Goal: Task Accomplishment & Management: Manage account settings

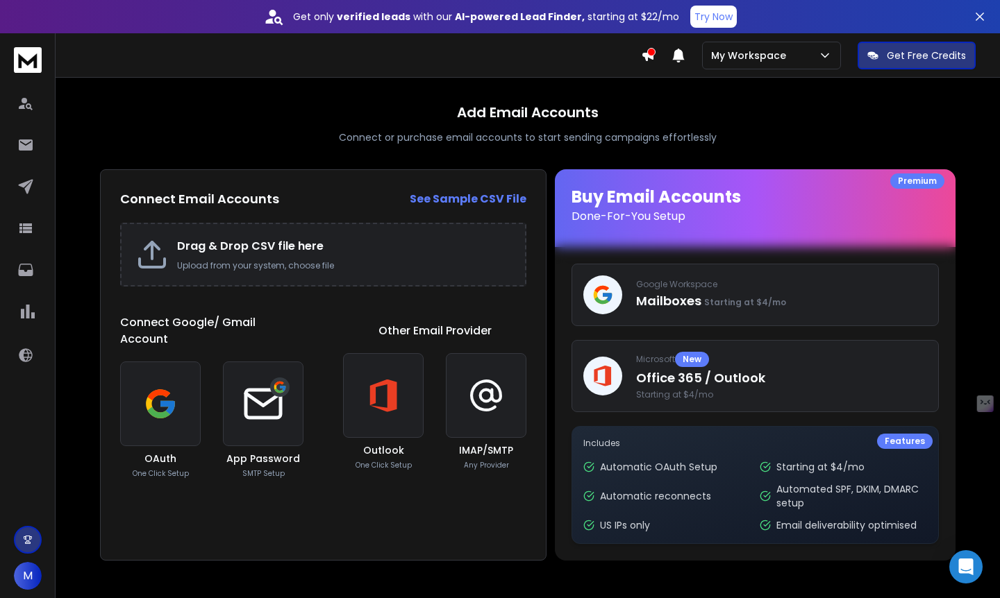
click at [430, 324] on h1 "Other Email Provider" at bounding box center [434, 331] width 113 height 17
click at [22, 145] on icon at bounding box center [26, 145] width 14 height 11
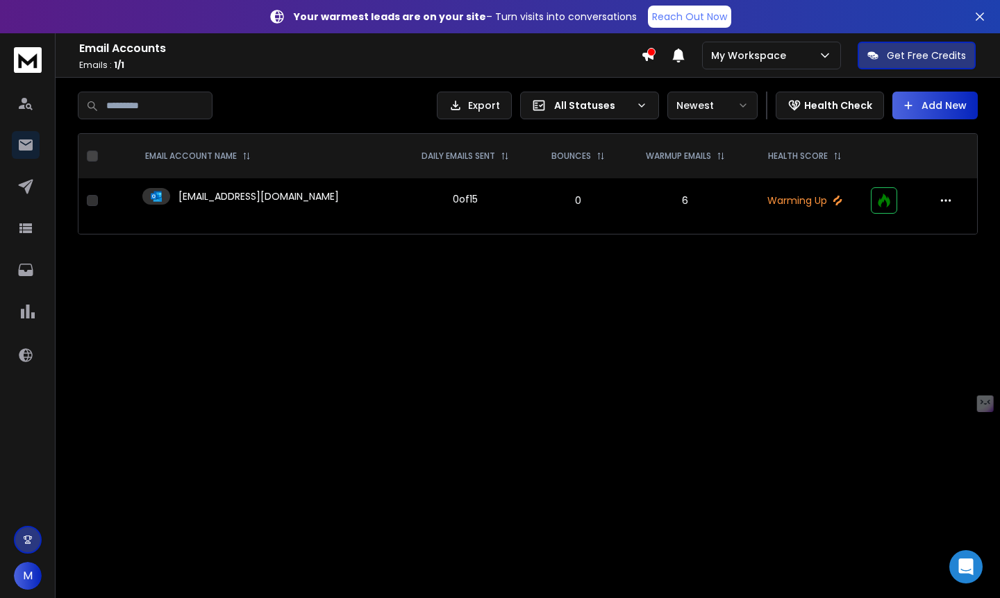
click at [932, 196] on button at bounding box center [946, 201] width 46 height 24
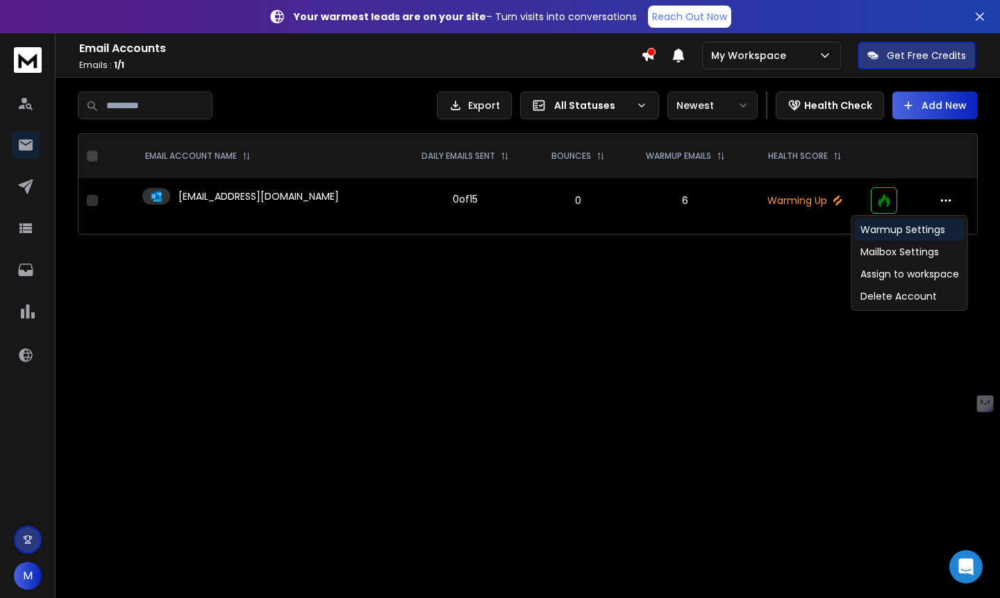
click at [915, 225] on div "Warmup Settings" at bounding box center [910, 230] width 110 height 22
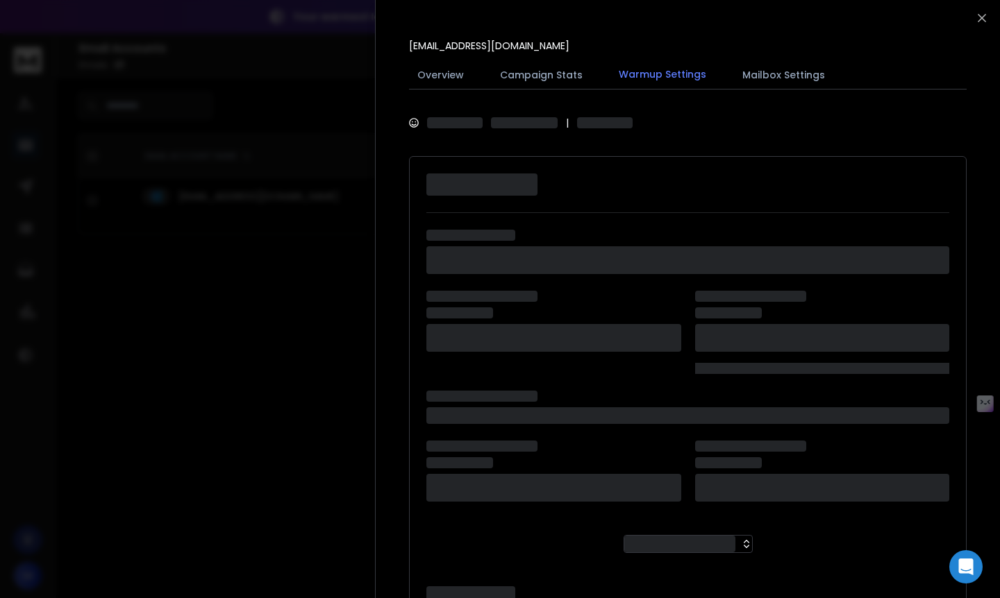
click at [445, 69] on button "Overview" at bounding box center [440, 75] width 63 height 31
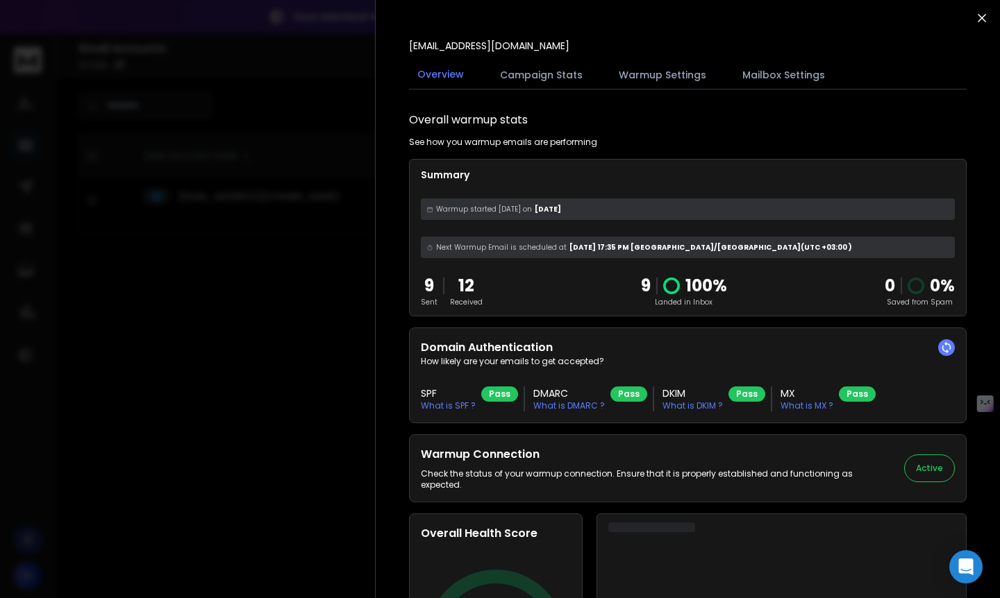
click at [980, 14] on icon "button" at bounding box center [982, 18] width 14 height 14
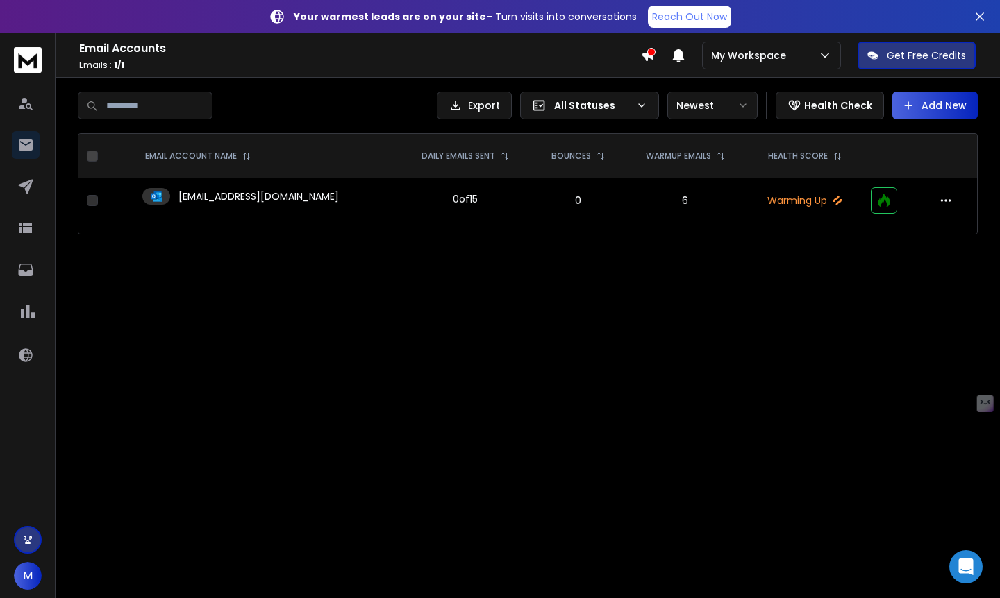
click at [251, 196] on p "[EMAIL_ADDRESS][DOMAIN_NAME]" at bounding box center [258, 197] width 160 height 14
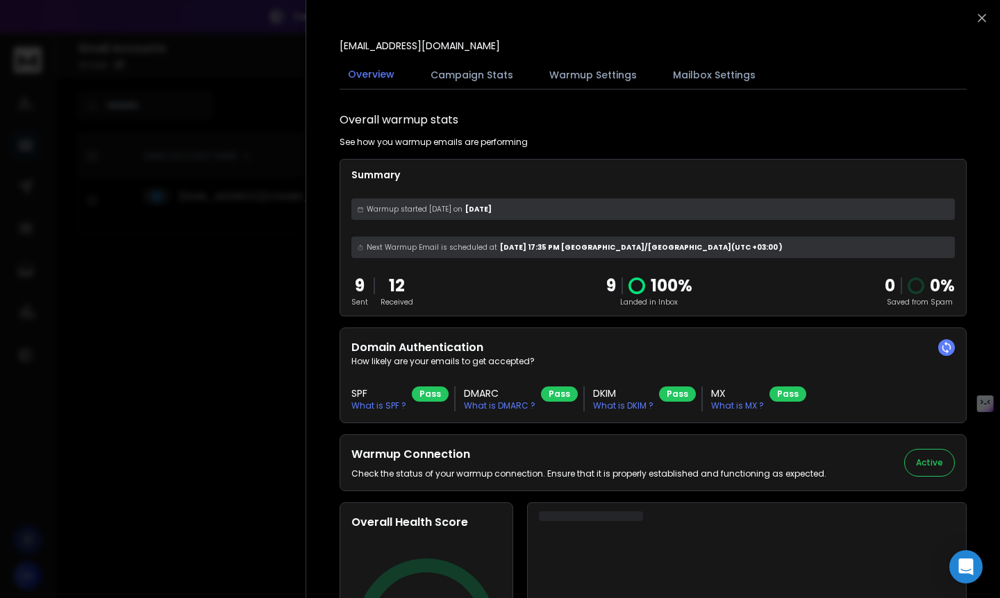
click at [447, 76] on button "Campaign Stats" at bounding box center [471, 75] width 99 height 31
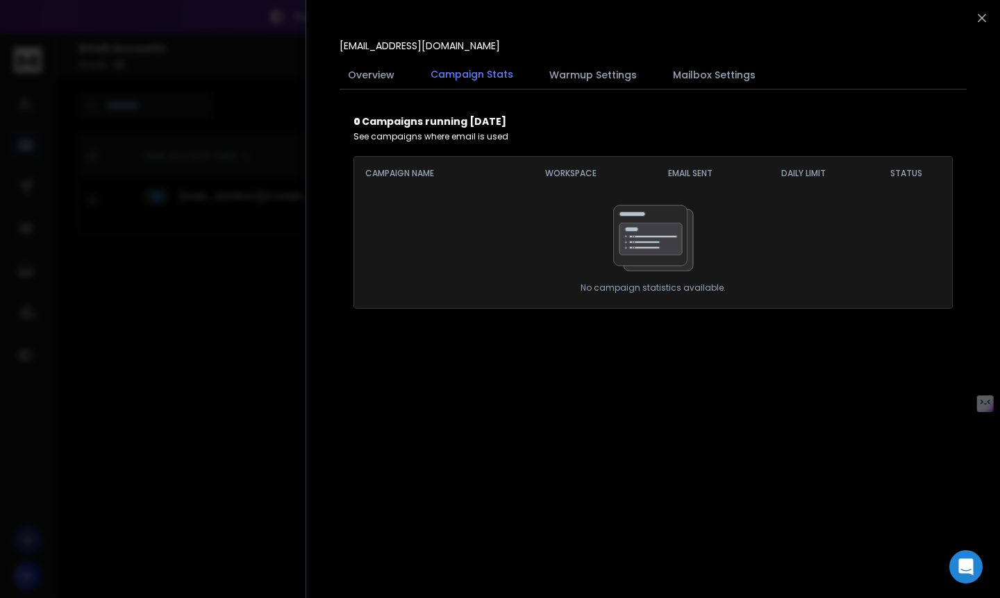
click at [585, 67] on button "Warmup Settings" at bounding box center [593, 75] width 104 height 31
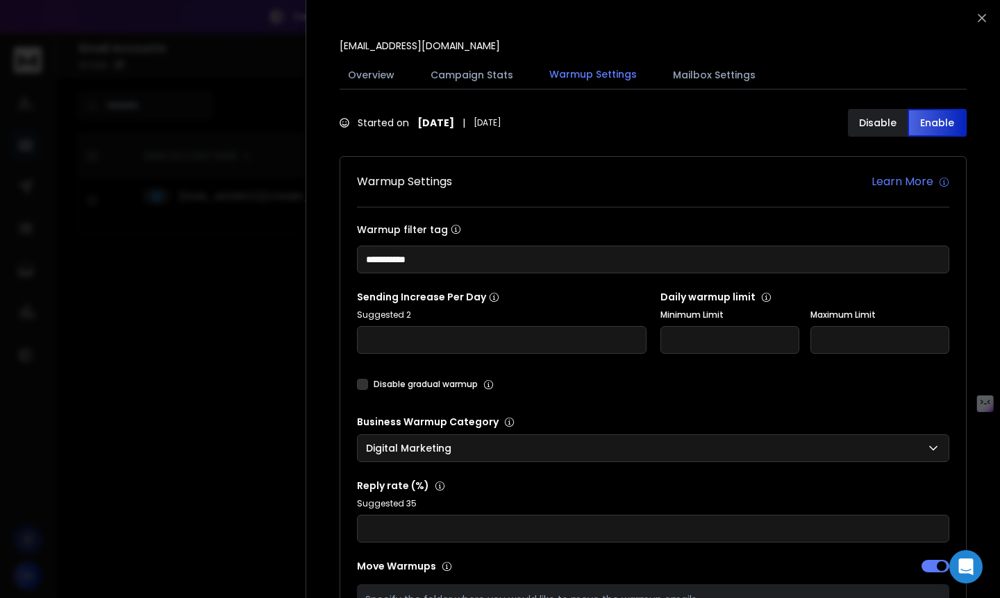
click at [691, 70] on button "Mailbox Settings" at bounding box center [713, 75] width 99 height 31
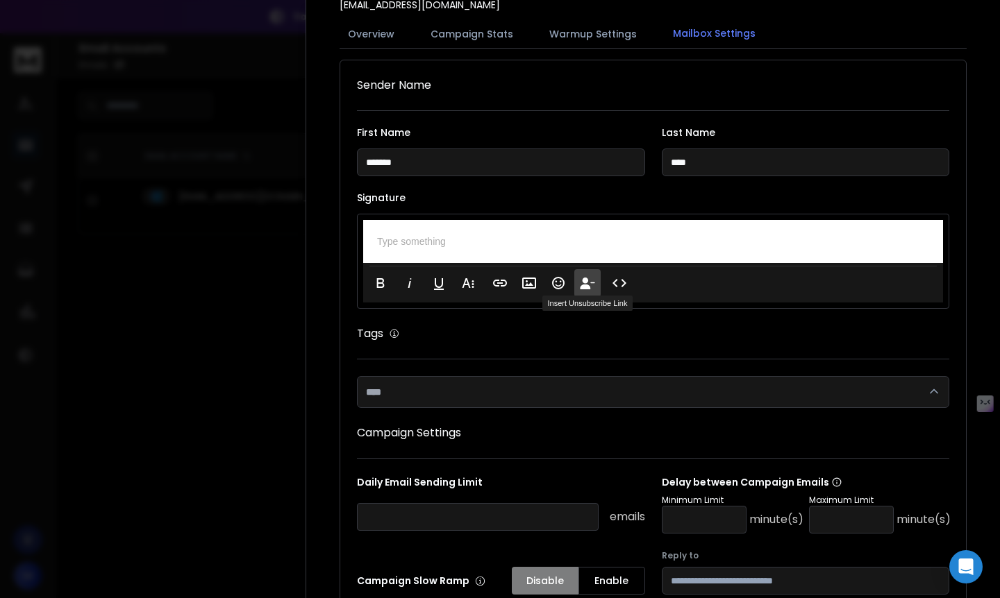
scroll to position [66, 0]
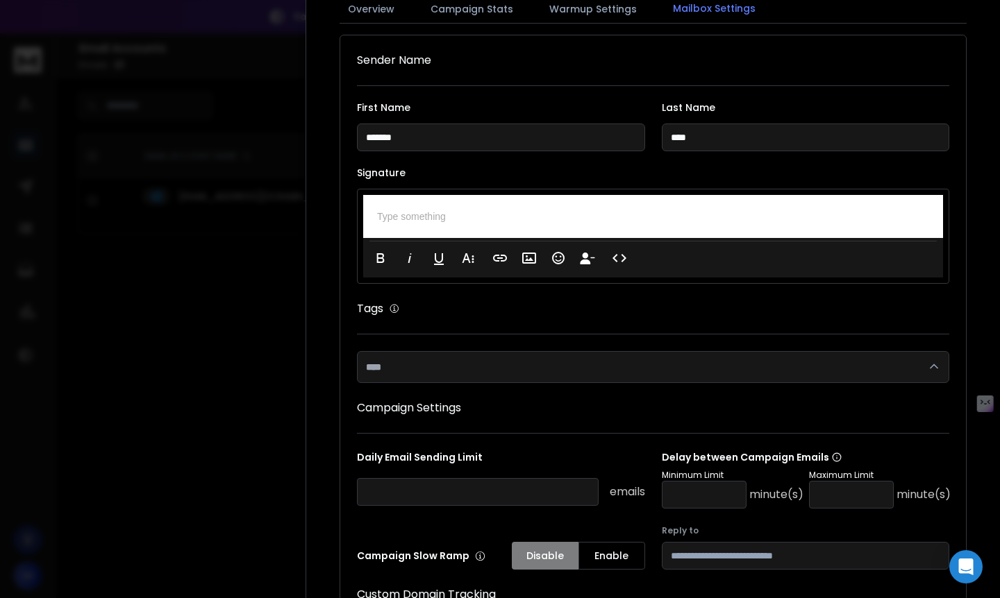
click at [570, 374] on div at bounding box center [653, 367] width 592 height 32
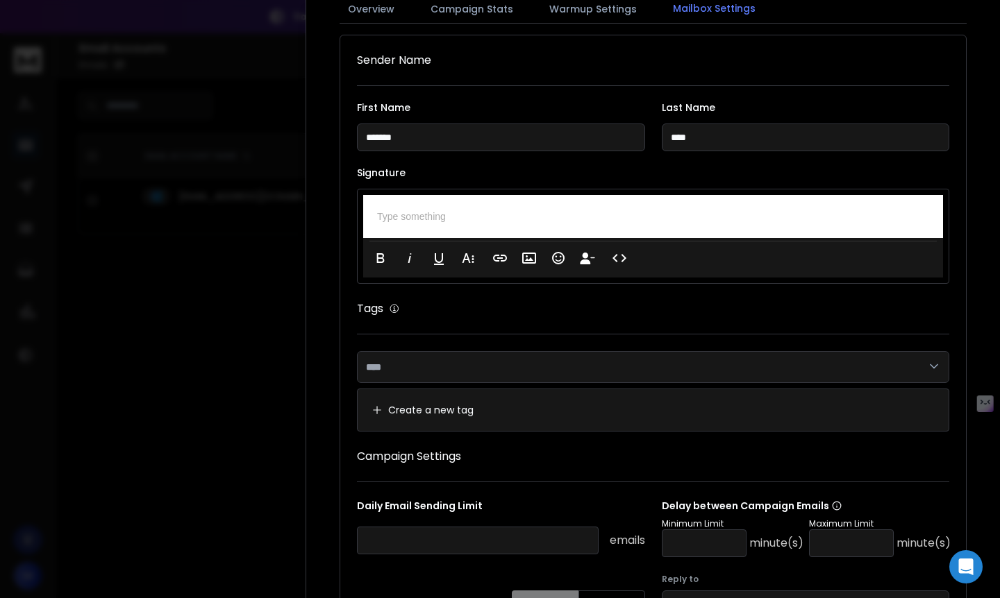
click at [570, 374] on div at bounding box center [653, 367] width 592 height 32
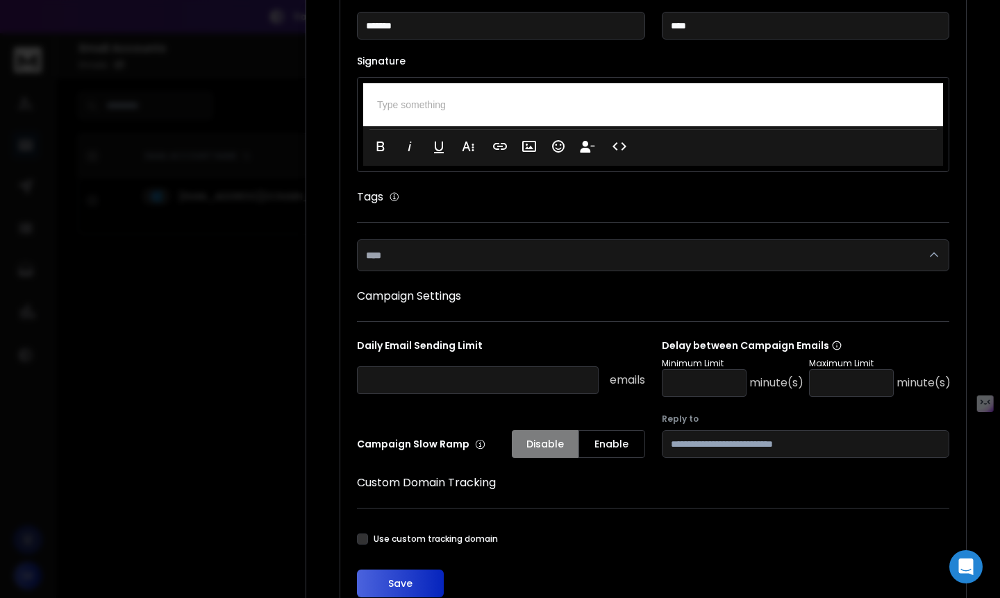
scroll to position [183, 0]
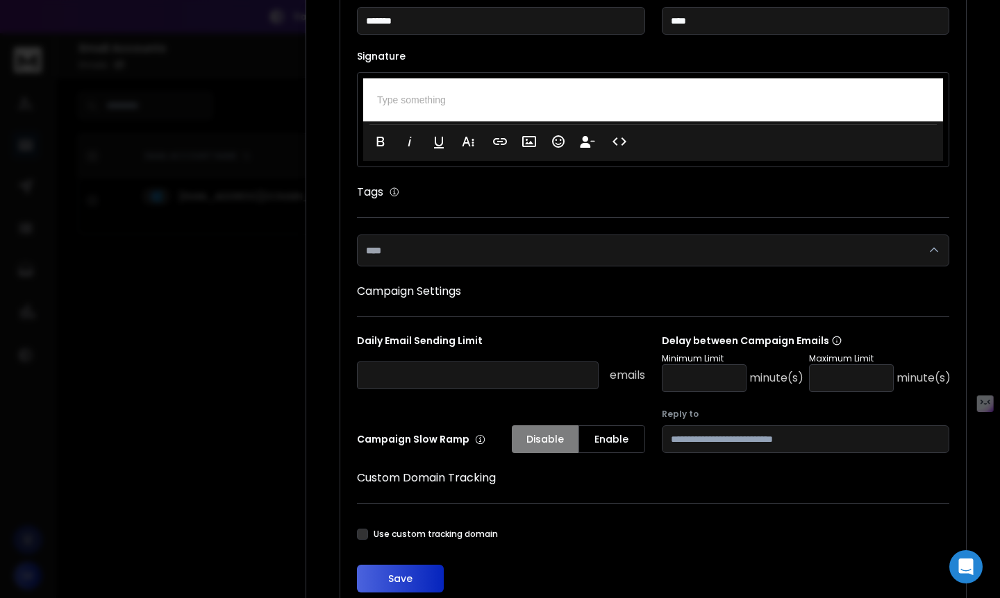
click at [454, 478] on h1 "Custom Domain Tracking" at bounding box center [653, 478] width 592 height 17
click at [426, 498] on form "First Name ******* Last Name **** Signature Type something Clear Formatting Fon…" at bounding box center [653, 289] width 592 height 607
click at [367, 536] on button "Reply to" at bounding box center [362, 534] width 11 height 11
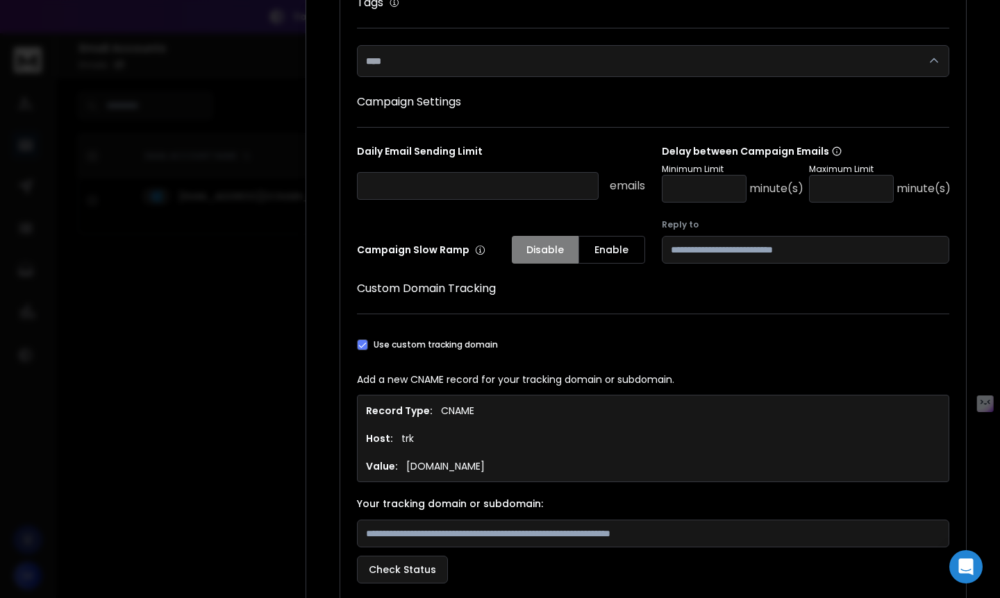
scroll to position [375, 0]
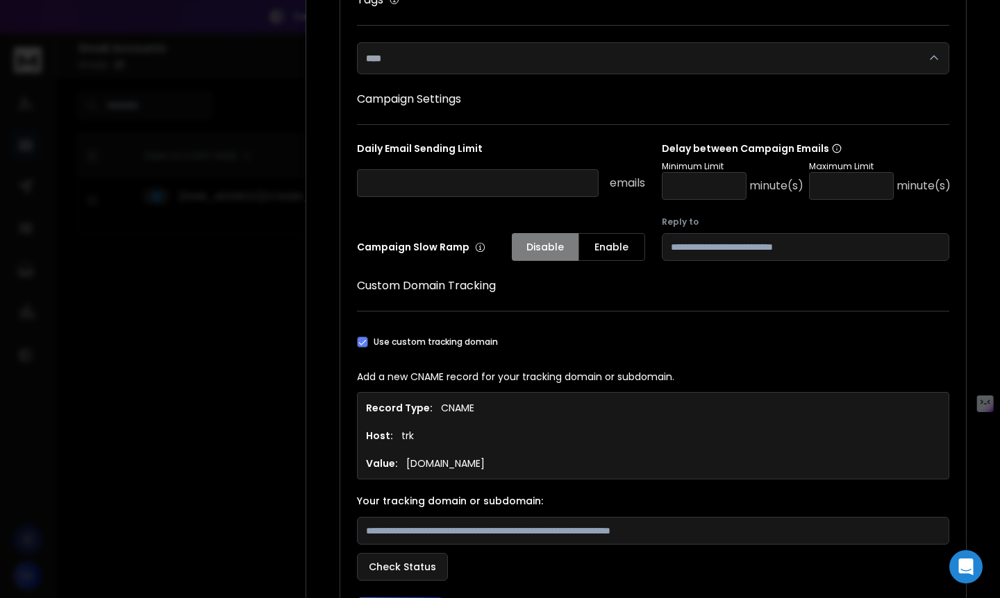
click at [361, 339] on button "Reply to" at bounding box center [362, 342] width 11 height 11
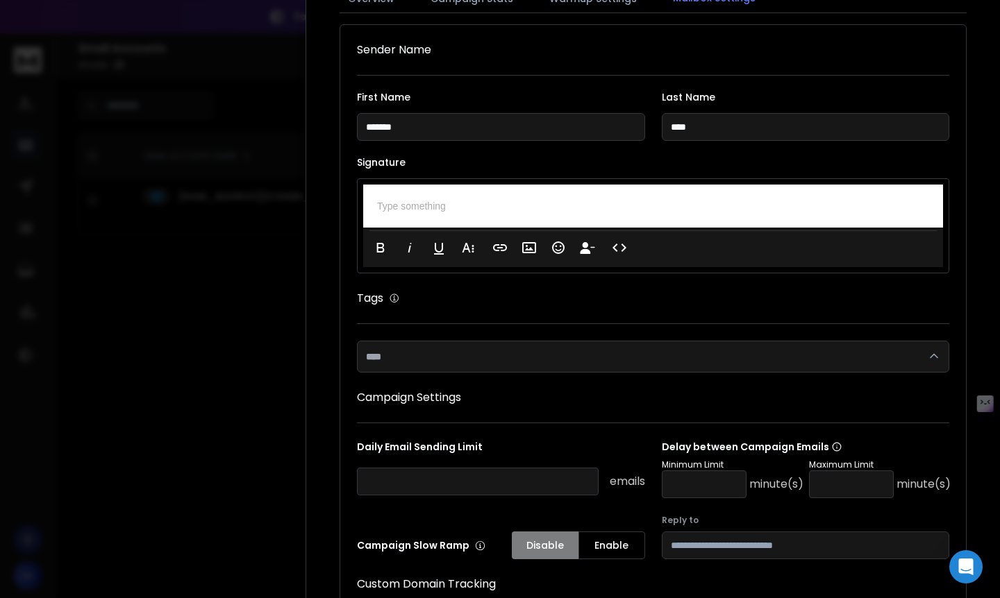
scroll to position [0, 0]
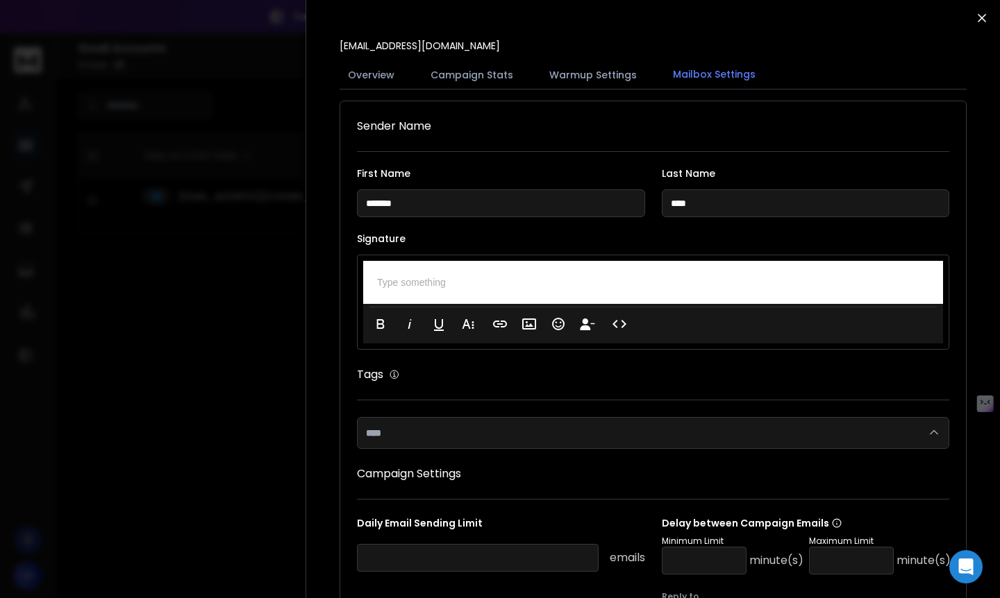
click at [978, 20] on icon "button" at bounding box center [981, 18] width 7 height 7
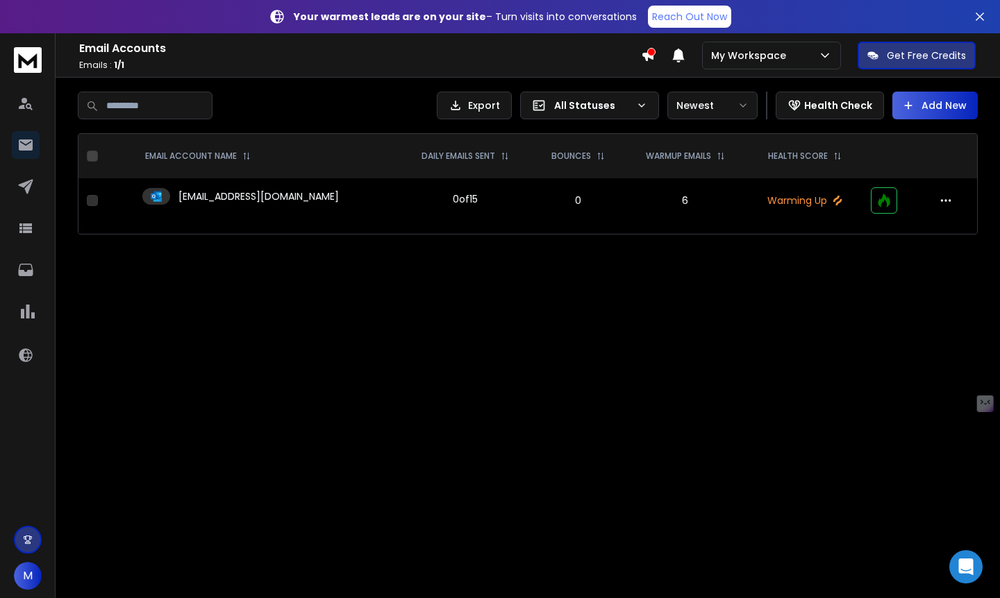
click at [941, 199] on icon at bounding box center [946, 200] width 10 height 2
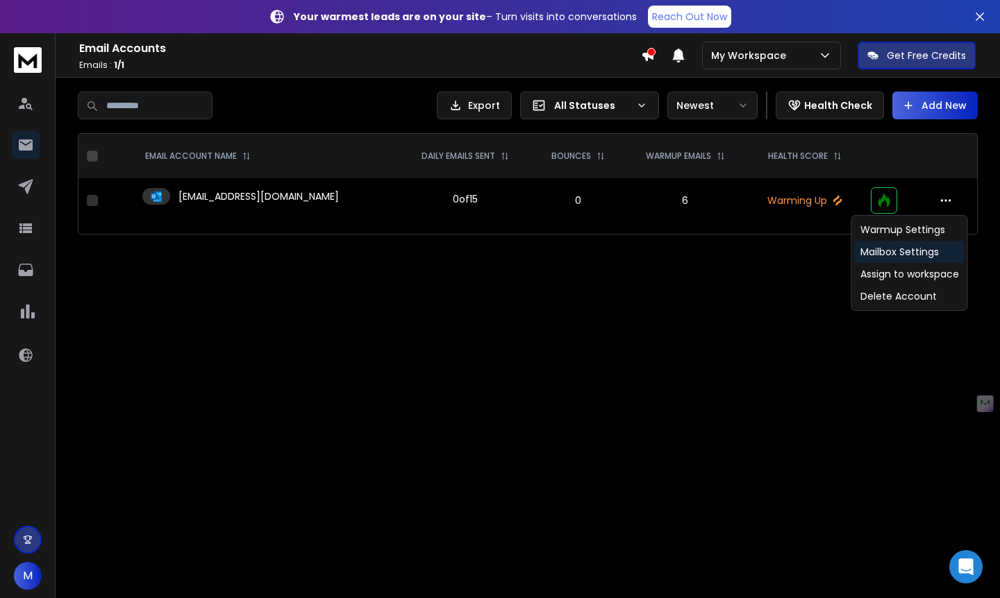
click at [888, 255] on div "Mailbox Settings" at bounding box center [910, 252] width 110 height 22
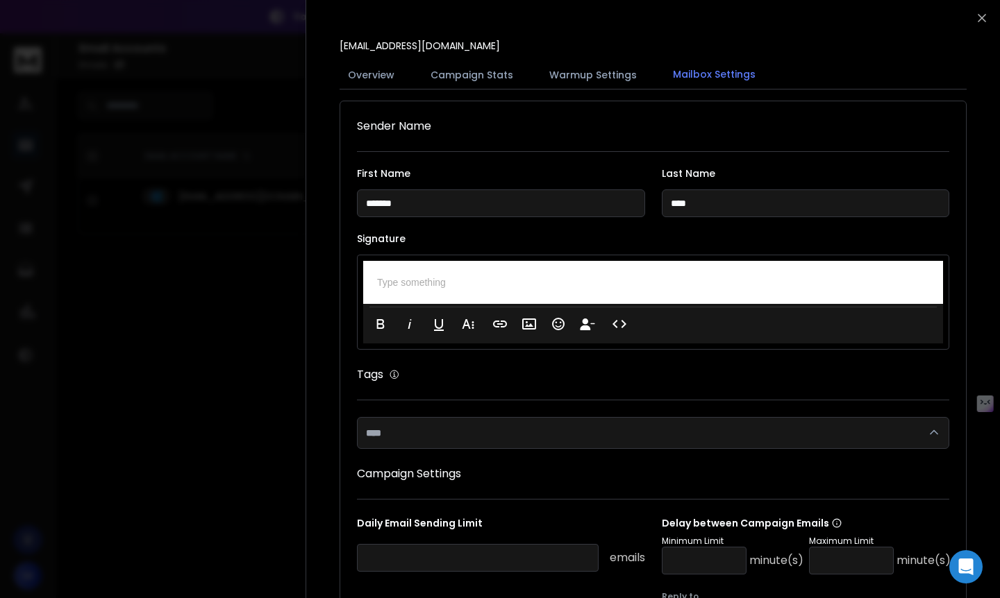
scroll to position [233, 0]
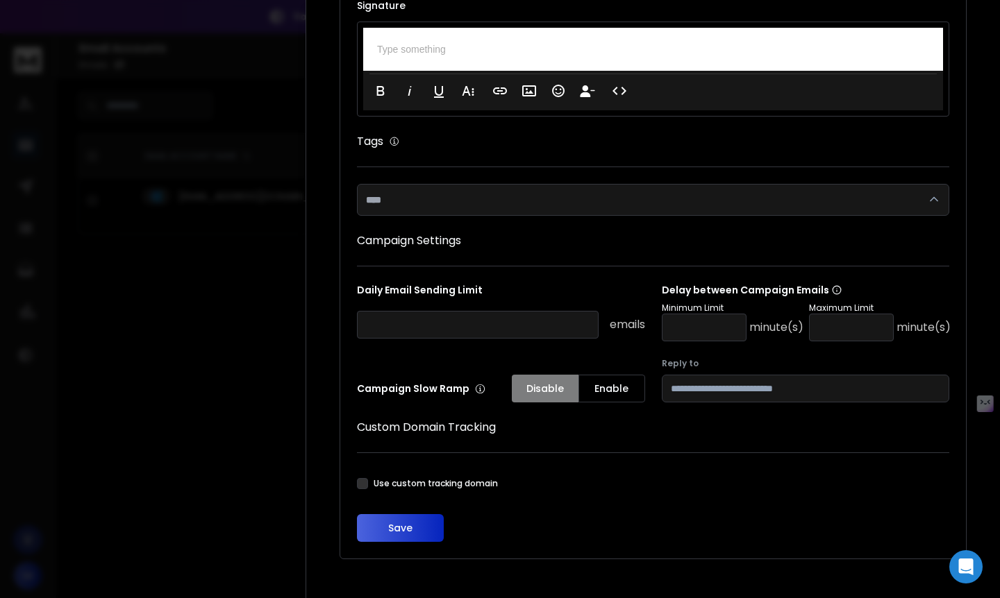
click at [361, 480] on button "Reply to" at bounding box center [362, 483] width 11 height 11
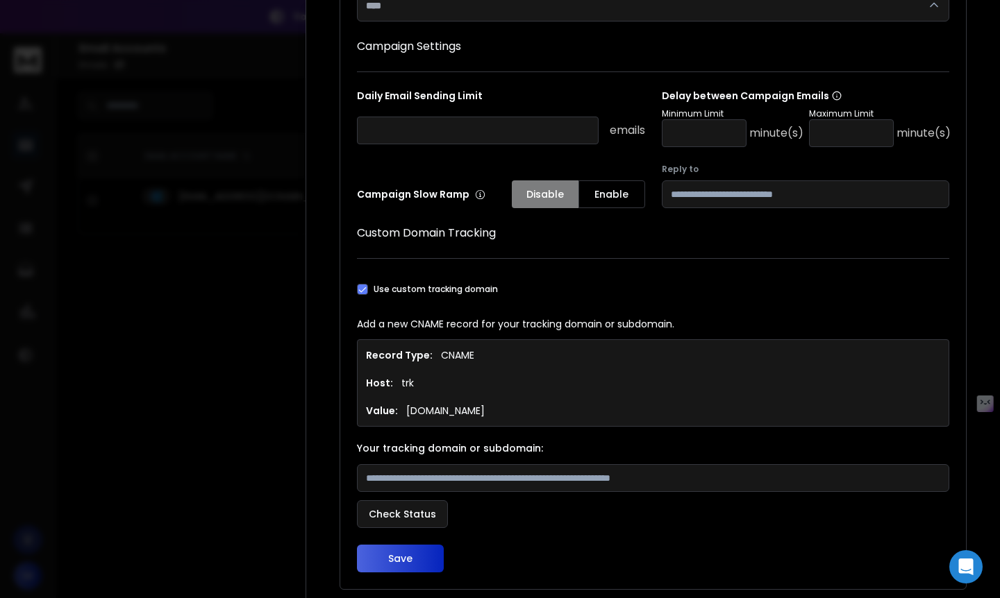
scroll to position [439, 0]
